Goal: Task Accomplishment & Management: Manage account settings

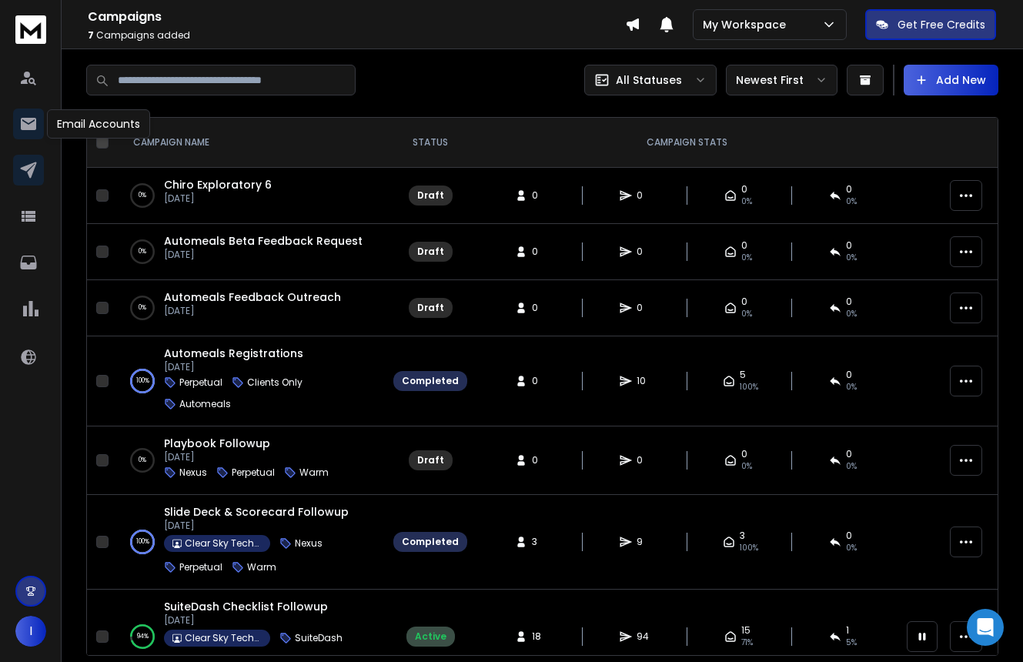
click at [26, 123] on icon at bounding box center [28, 124] width 18 height 18
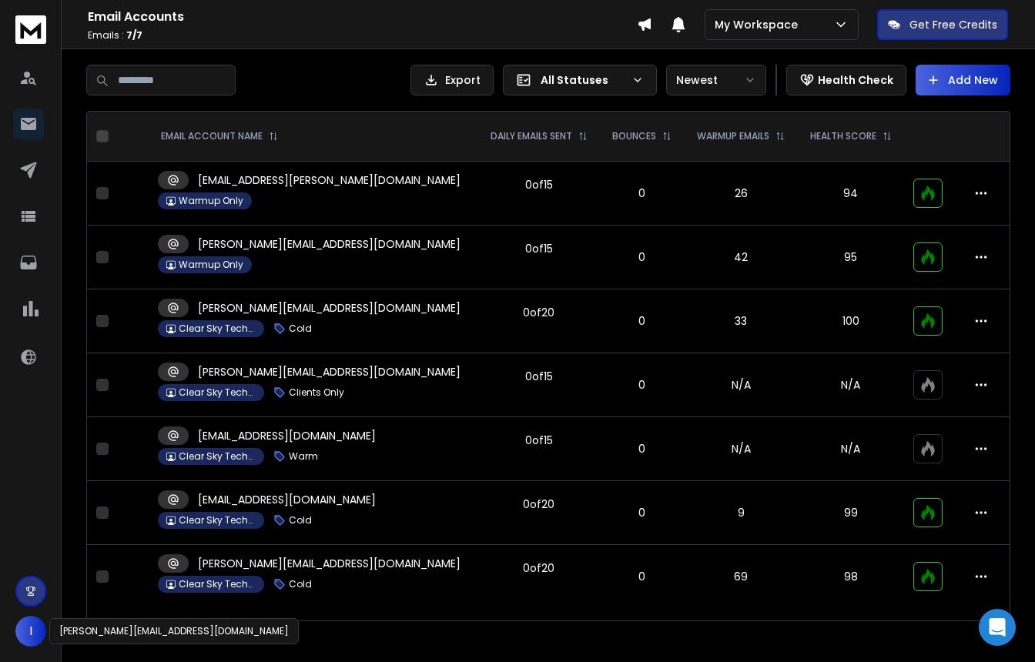
click at [24, 631] on span "I" at bounding box center [30, 631] width 31 height 31
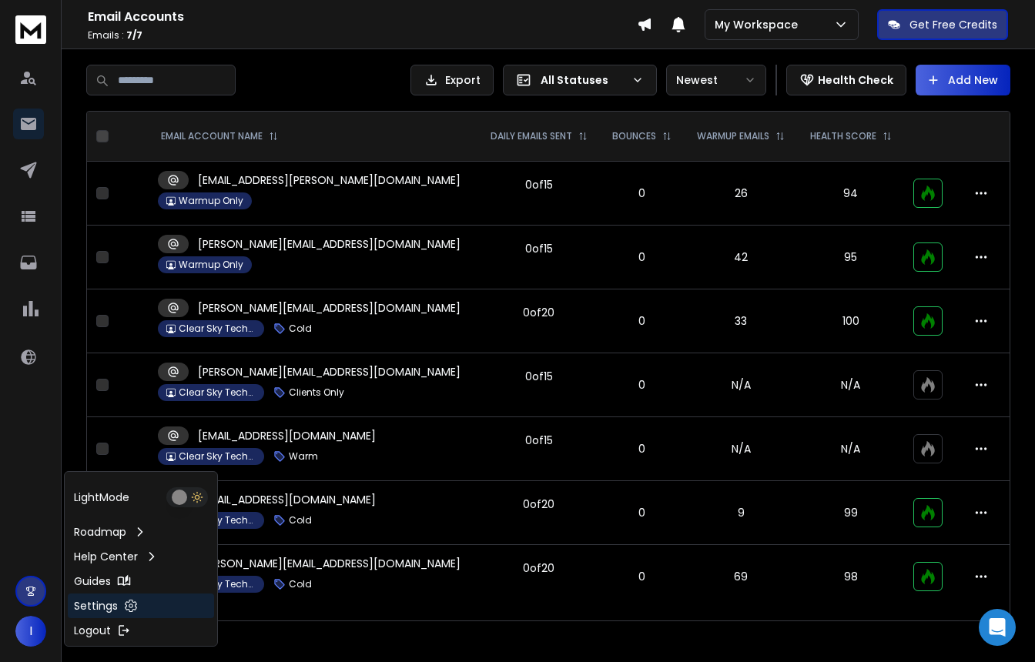
click at [118, 605] on div "Settings" at bounding box center [141, 606] width 146 height 25
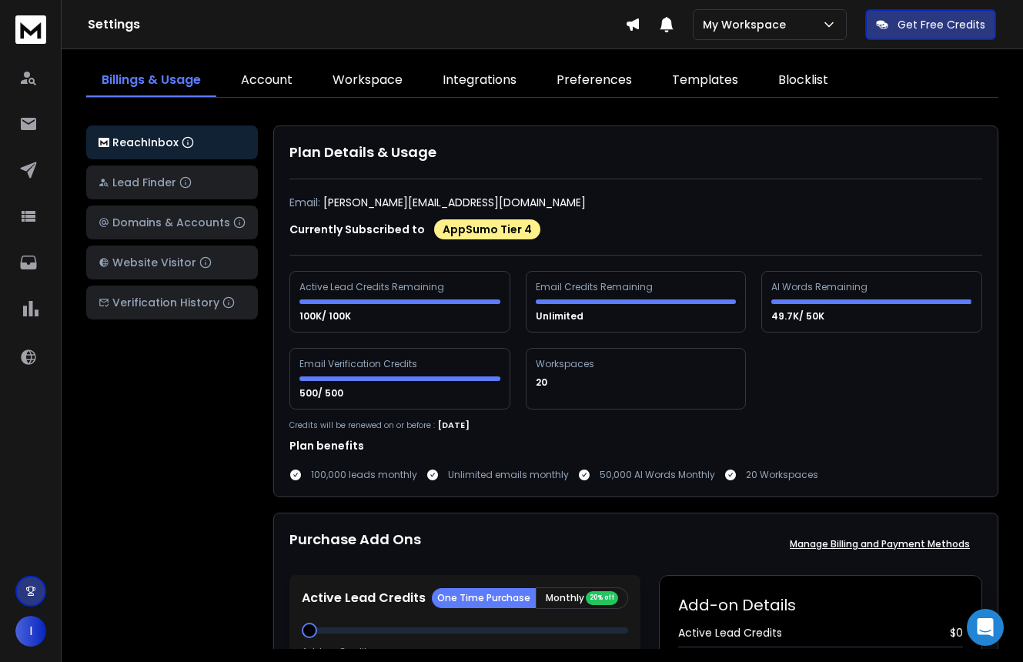
click at [165, 219] on button "Domains & Accounts" at bounding box center [172, 223] width 172 height 34
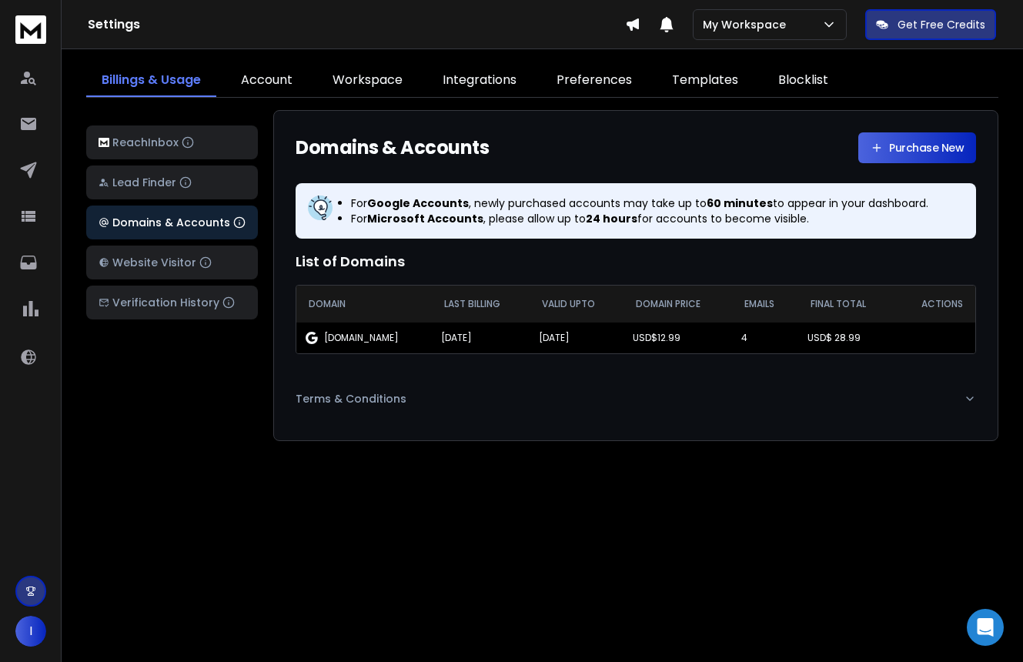
click at [193, 477] on div "ReachInbox Lead Finder Domains & Accounts Website Visitor Verification History …" at bounding box center [542, 379] width 912 height 539
click at [324, 402] on button "Terms & Conditions" at bounding box center [636, 399] width 681 height 40
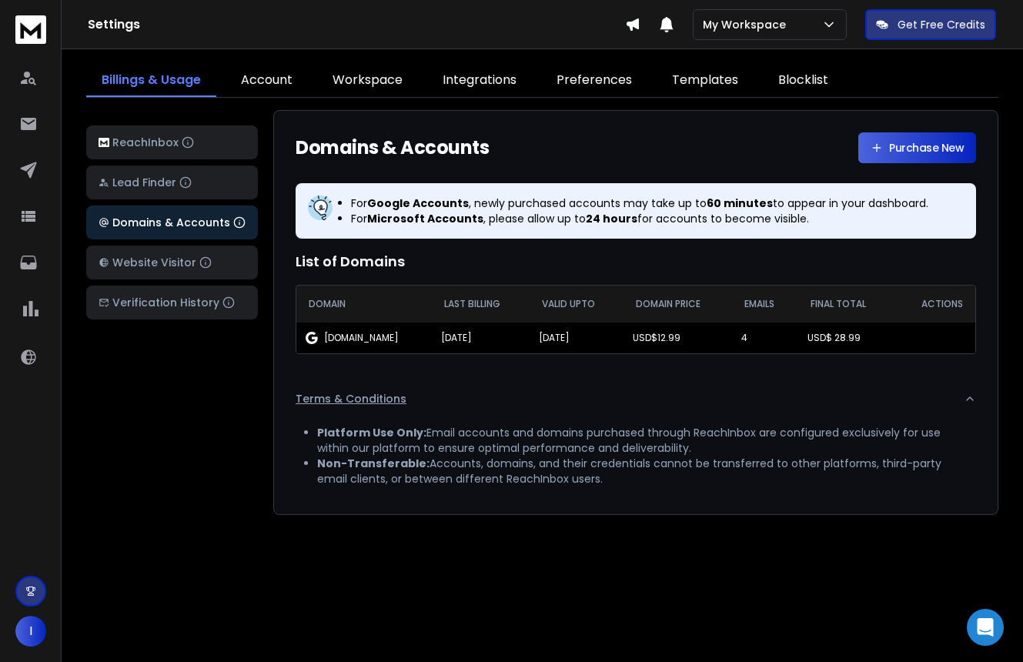
drag, startPoint x: 971, startPoint y: 400, endPoint x: 949, endPoint y: 389, distance: 25.1
click at [970, 401] on icon "button" at bounding box center [970, 399] width 12 height 12
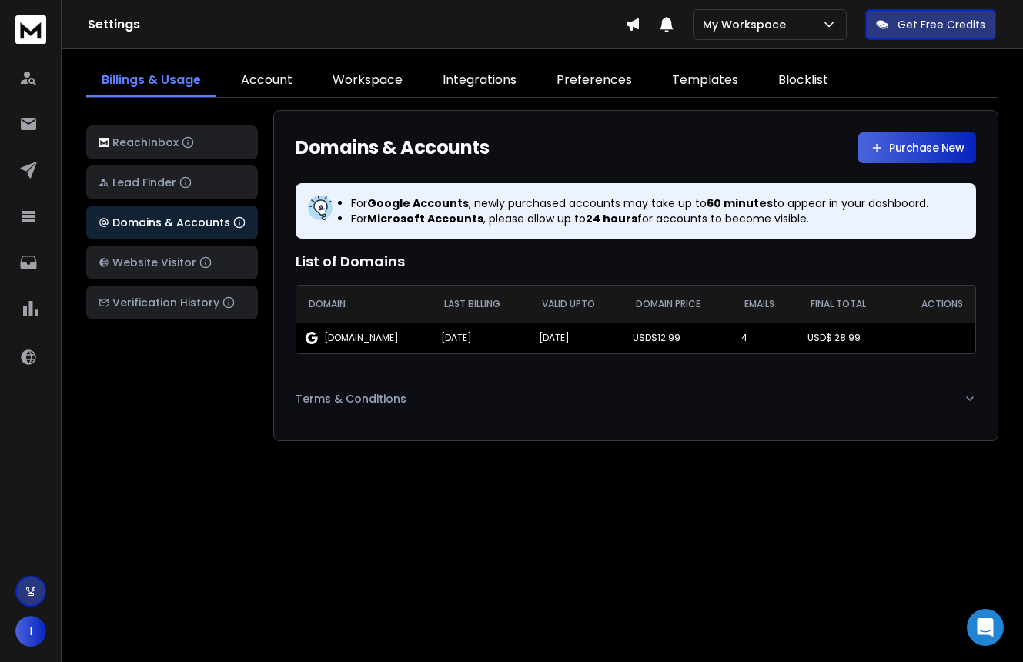
click at [179, 410] on div "ReachInbox Lead Finder Domains & Accounts Website Visitor Verification History …" at bounding box center [542, 379] width 912 height 539
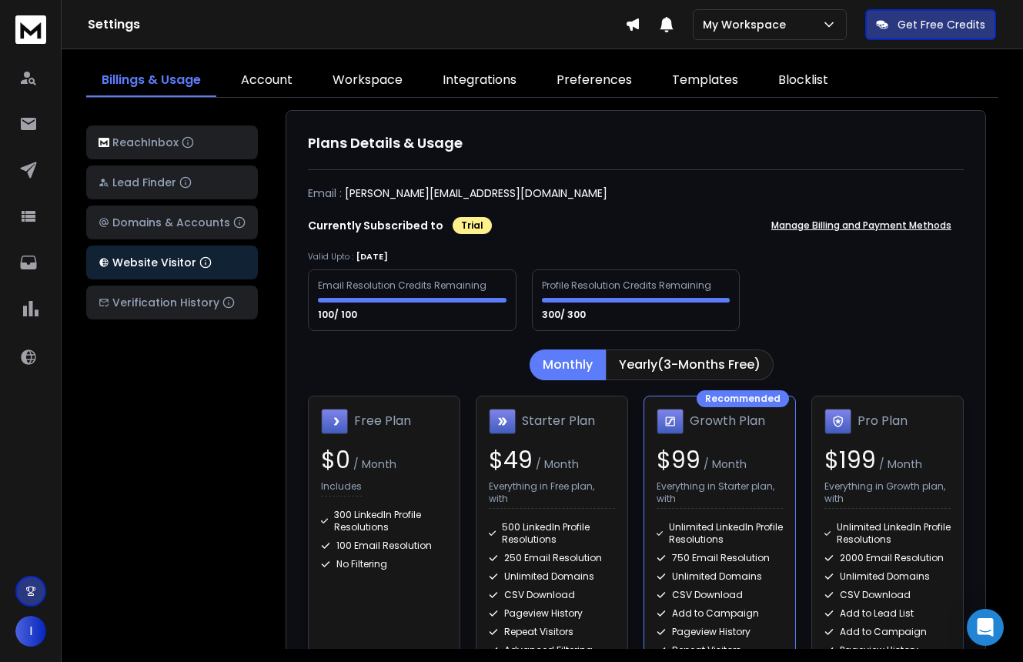
click at [167, 263] on button "Website Visitor" at bounding box center [172, 263] width 172 height 34
click at [162, 219] on button "Domains & Accounts" at bounding box center [172, 223] width 172 height 34
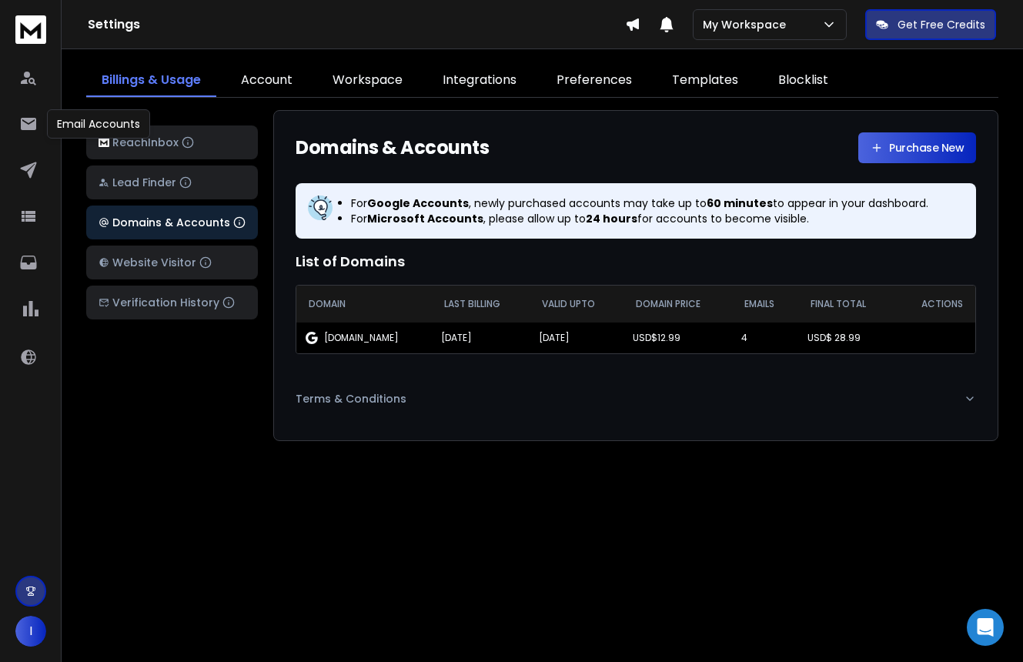
click at [28, 106] on div at bounding box center [30, 220] width 35 height 316
click at [24, 121] on icon at bounding box center [28, 124] width 18 height 18
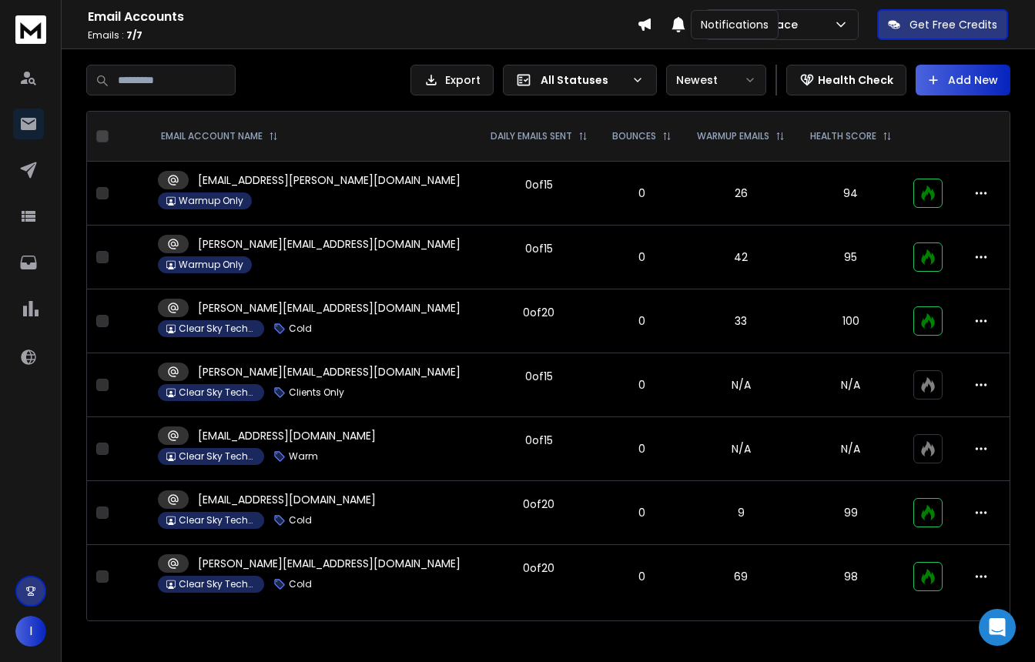
click at [677, 25] on icon at bounding box center [678, 23] width 14 height 15
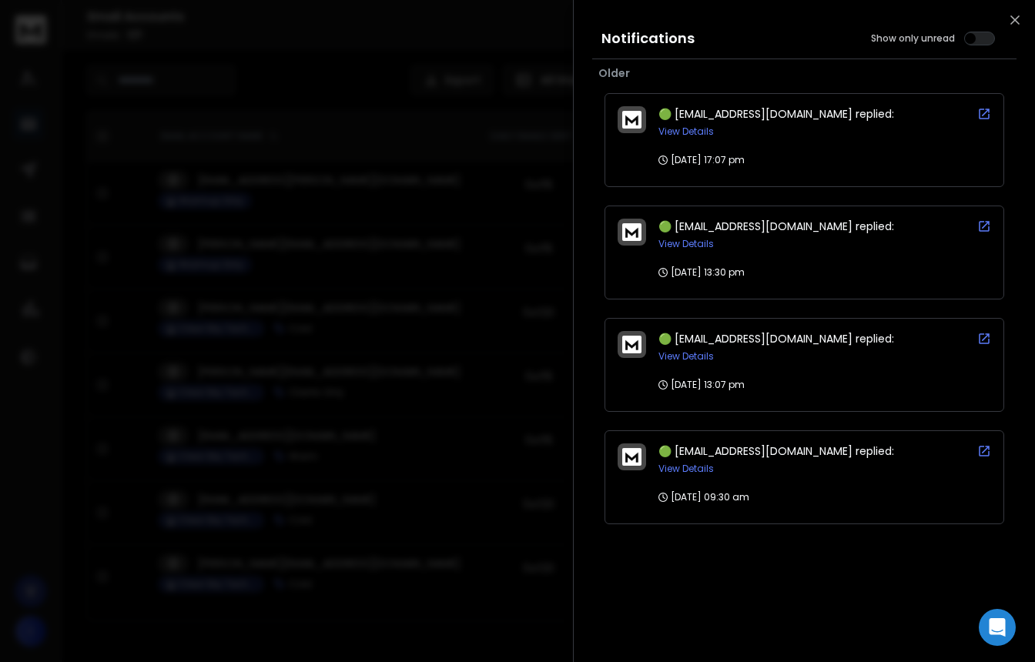
click at [982, 38] on button "Show only unread" at bounding box center [979, 39] width 31 height 14
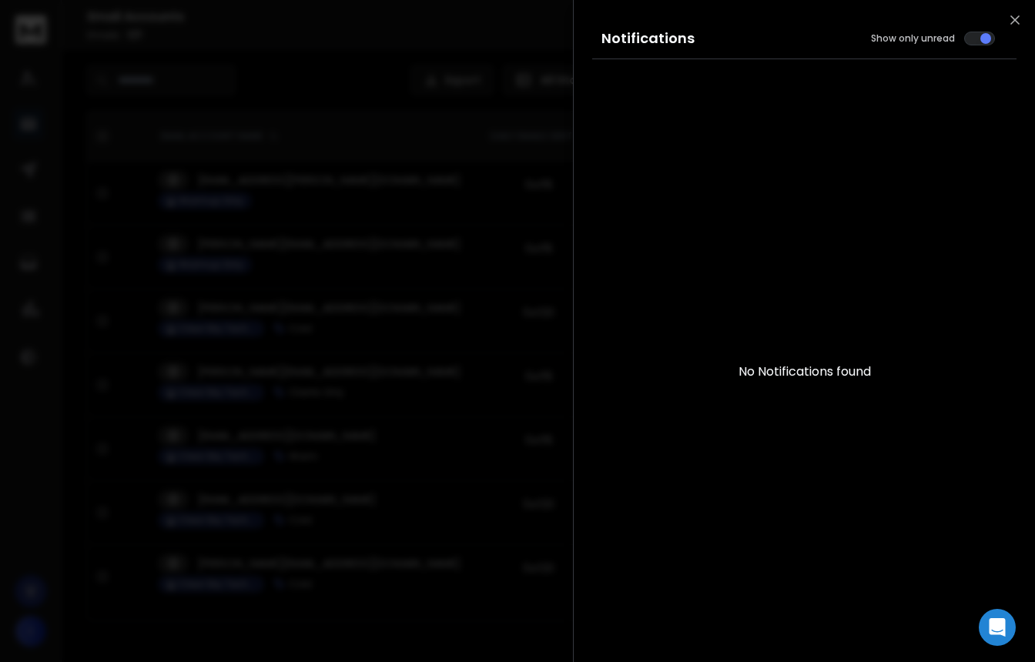
click at [982, 39] on button "Show only unread" at bounding box center [979, 39] width 31 height 14
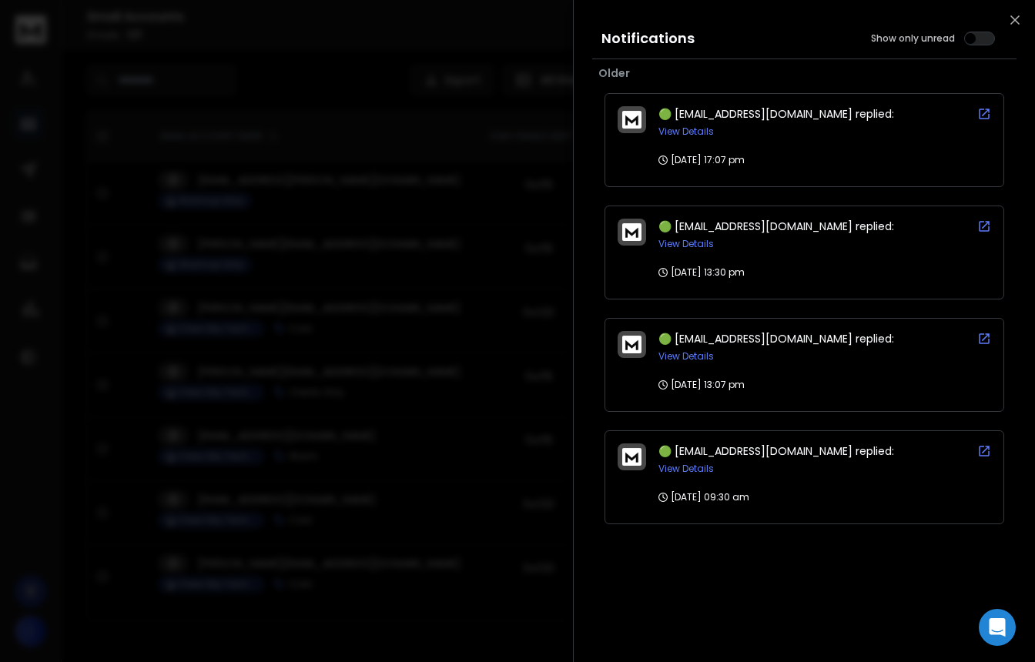
click at [982, 39] on button "Show only unread" at bounding box center [979, 39] width 31 height 14
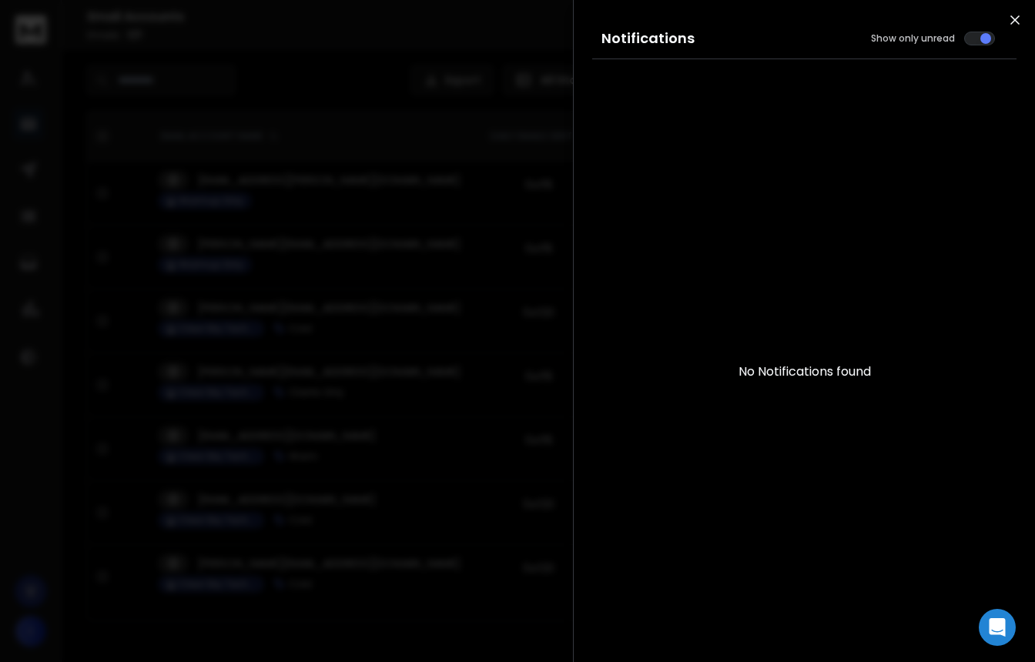
click at [1013, 16] on icon "button" at bounding box center [1015, 20] width 8 height 8
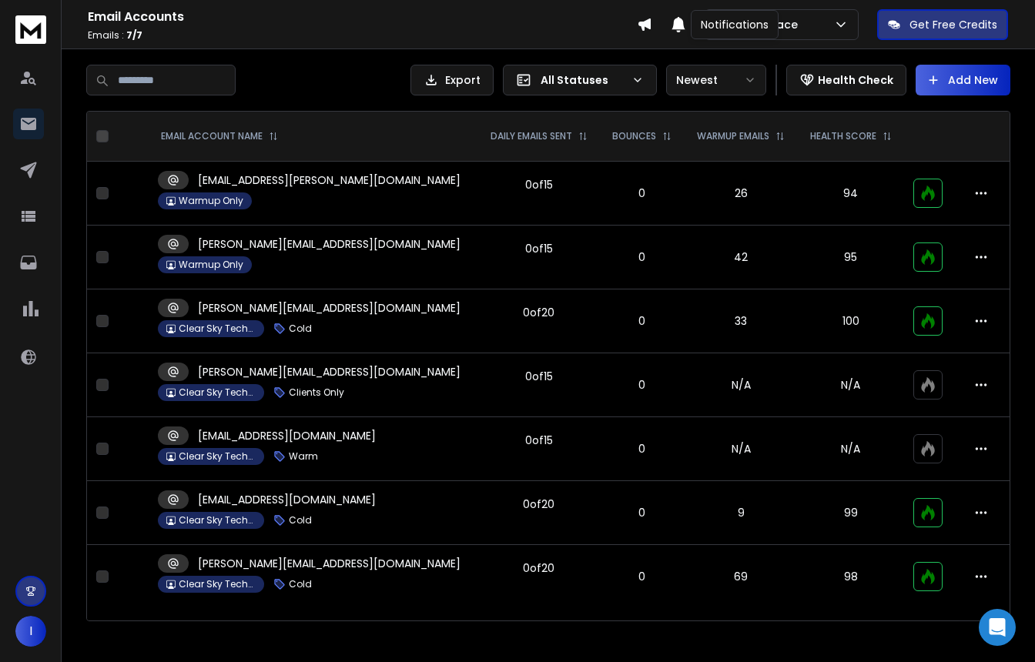
click at [675, 24] on icon at bounding box center [678, 23] width 14 height 15
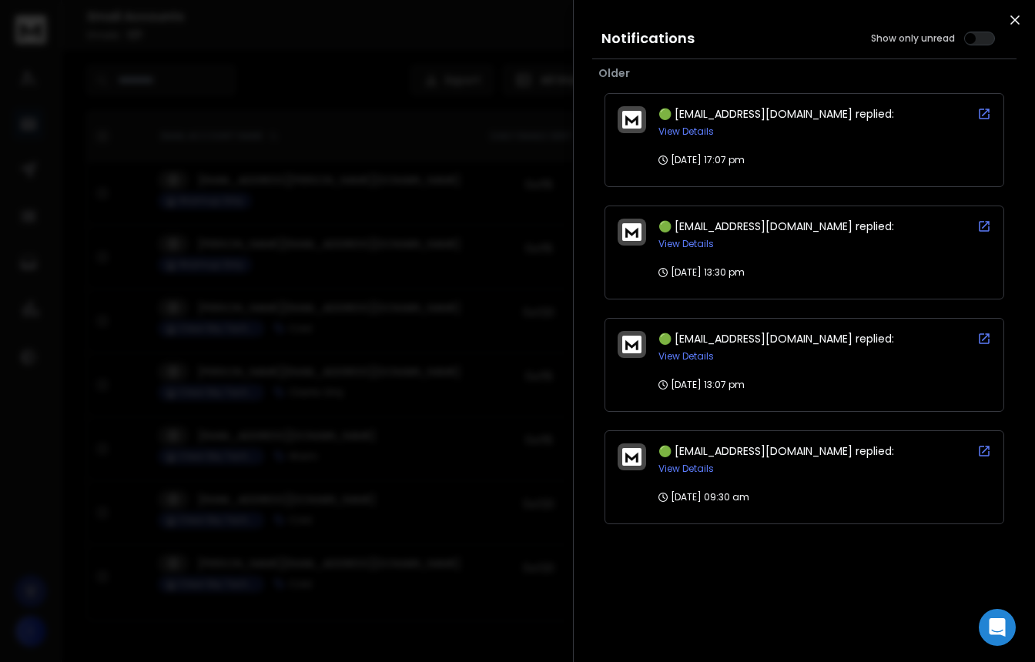
click at [1021, 17] on icon "button" at bounding box center [1014, 19] width 15 height 15
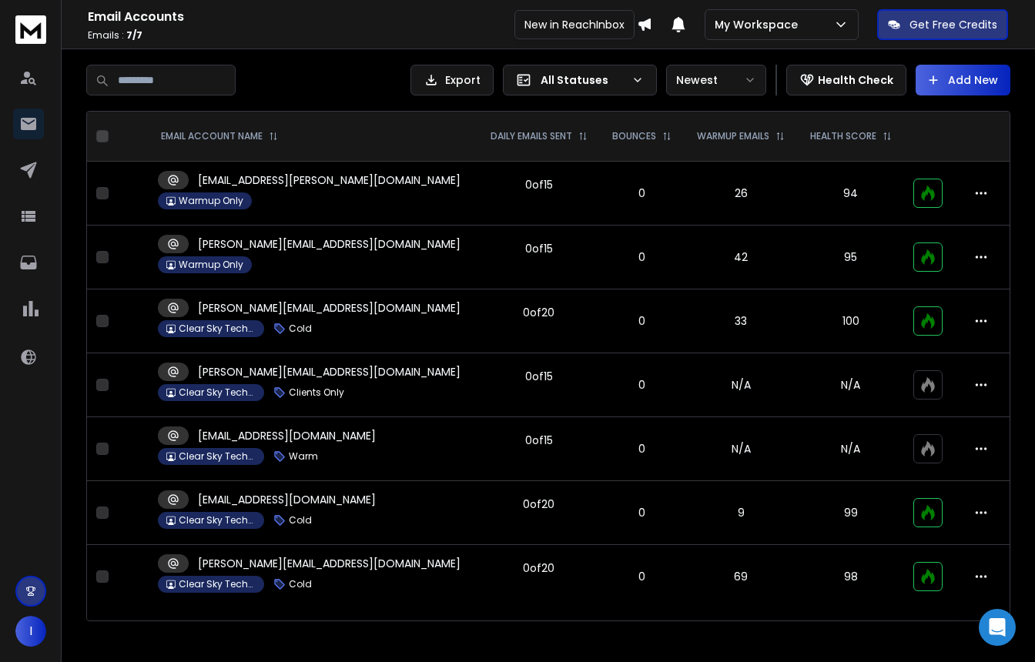
click at [637, 23] on h1 "Email Accounts" at bounding box center [362, 17] width 549 height 18
click at [645, 25] on icon at bounding box center [644, 24] width 12 height 12
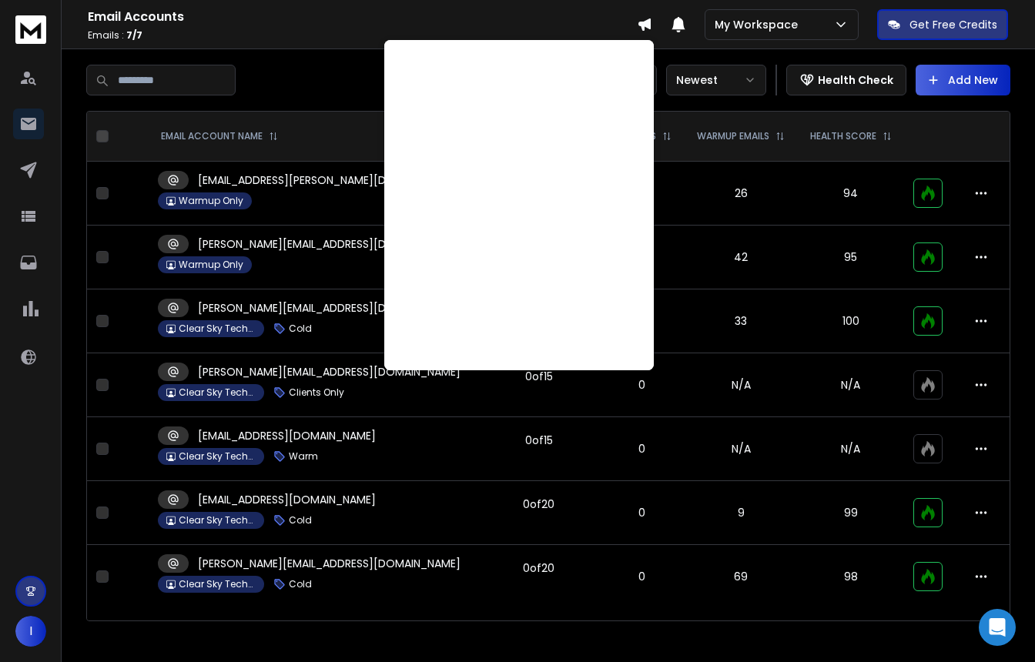
click at [460, 17] on h1 "Email Accounts" at bounding box center [362, 17] width 549 height 18
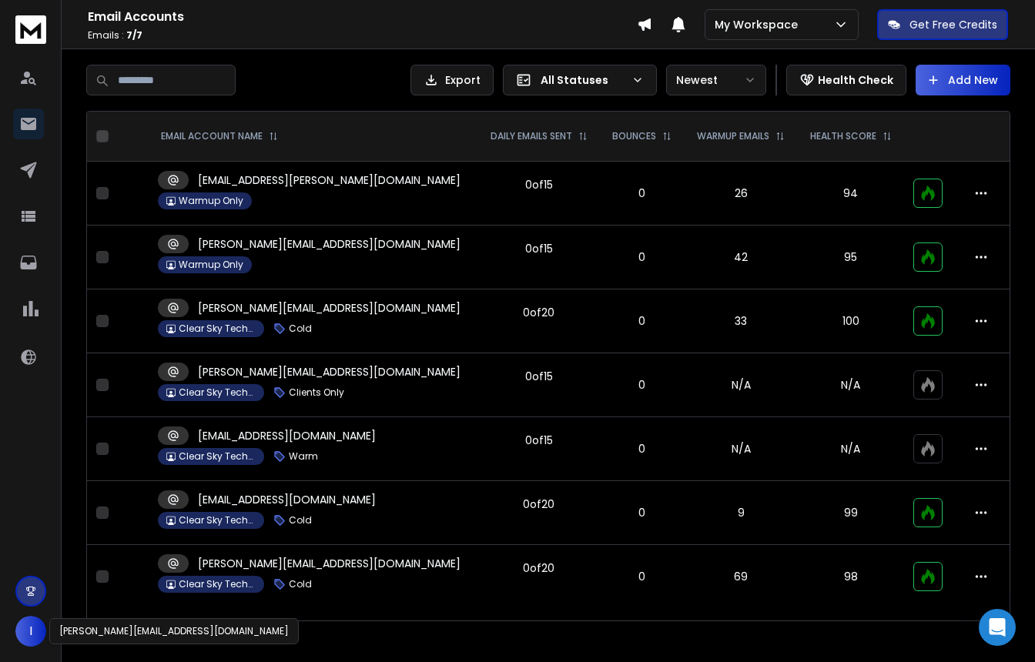
click at [25, 635] on span "I" at bounding box center [30, 631] width 31 height 31
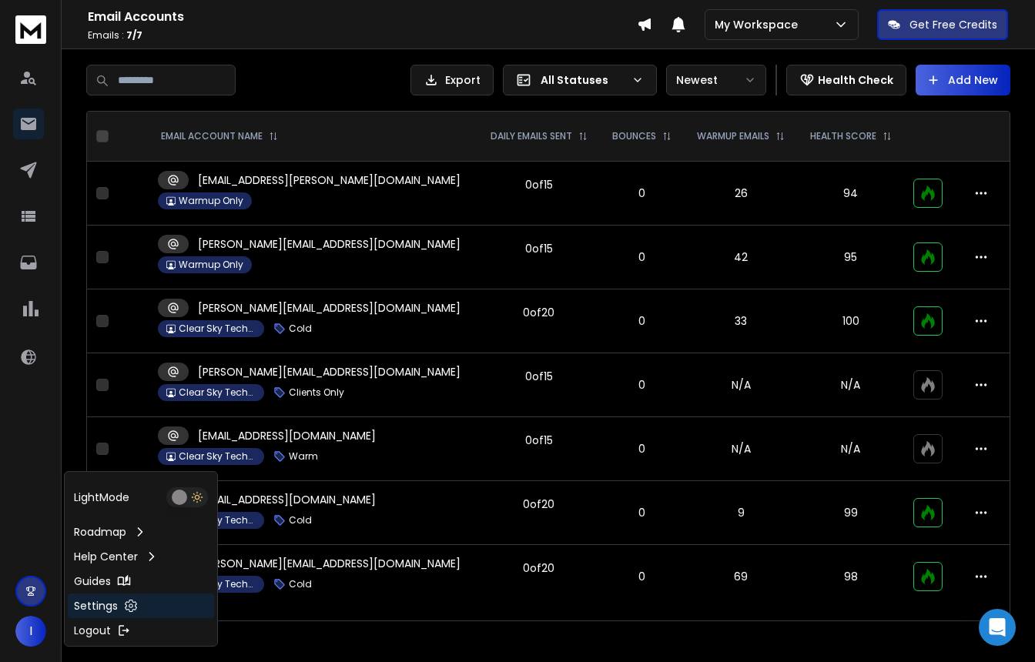
click at [118, 611] on div "Settings" at bounding box center [141, 606] width 146 height 25
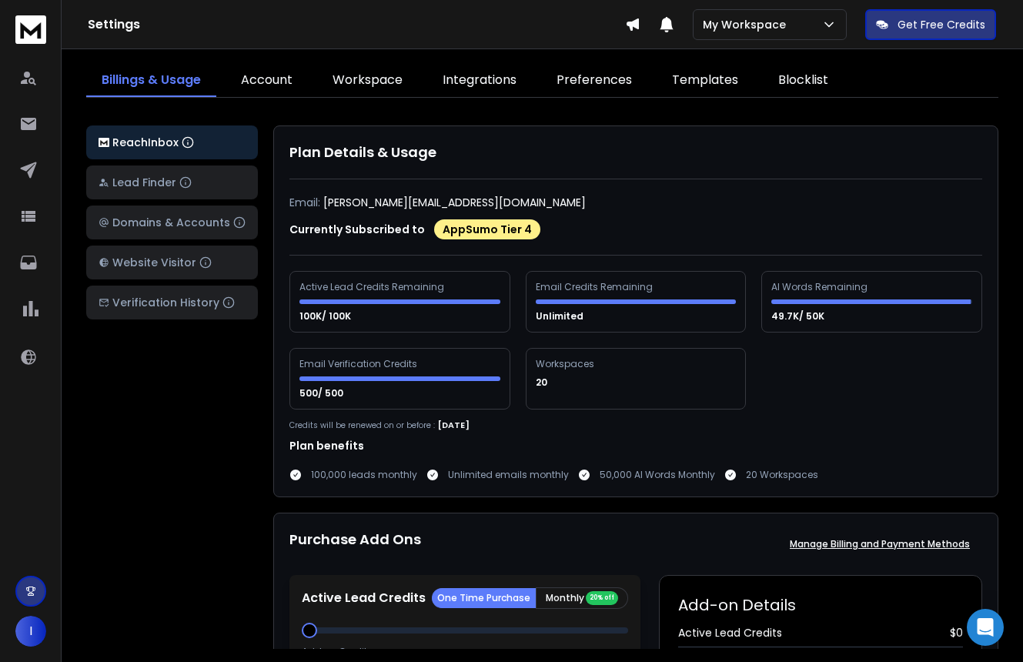
click at [142, 182] on button "Lead Finder" at bounding box center [172, 183] width 172 height 34
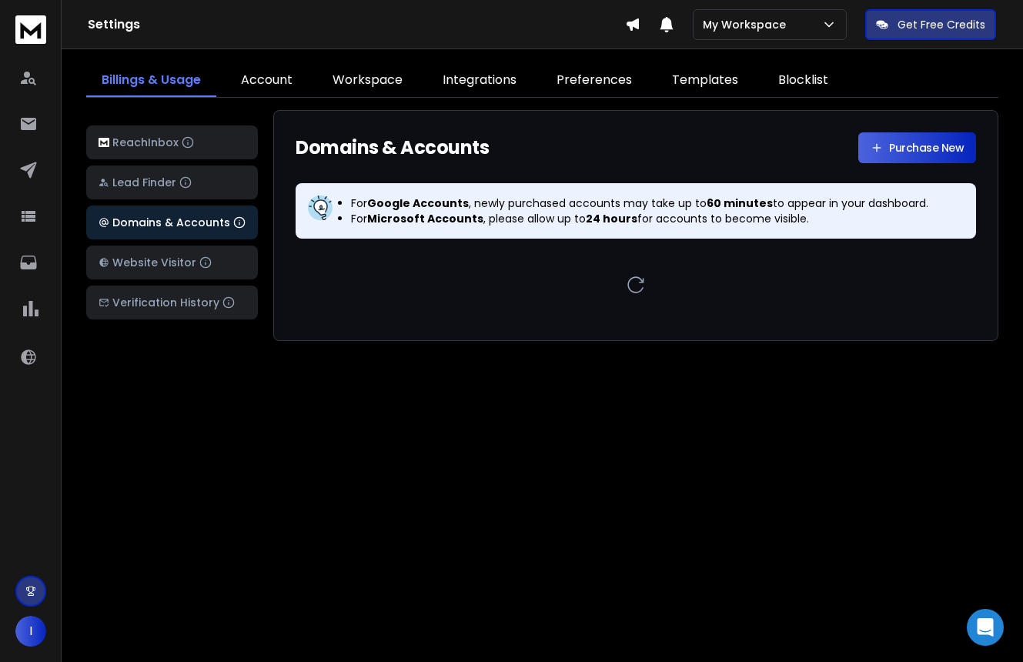
click at [162, 218] on button "Domains & Accounts" at bounding box center [172, 223] width 172 height 34
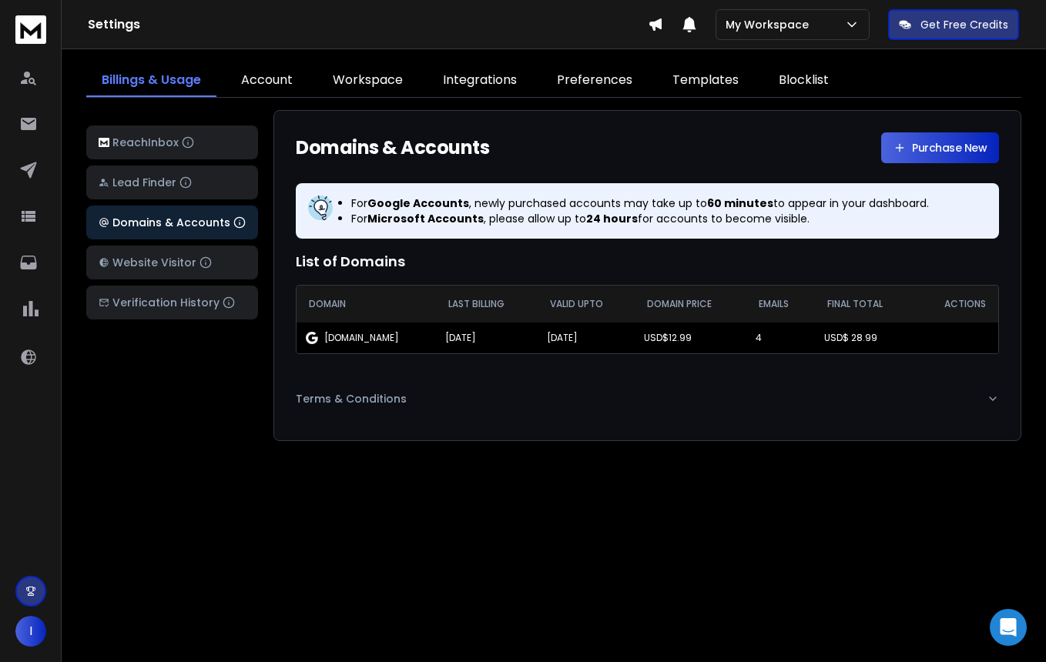
click at [149, 401] on div "ReachInbox Lead Finder Domains & Accounts Website Visitor Verification History …" at bounding box center [553, 379] width 935 height 539
